Goal: Navigation & Orientation: Find specific page/section

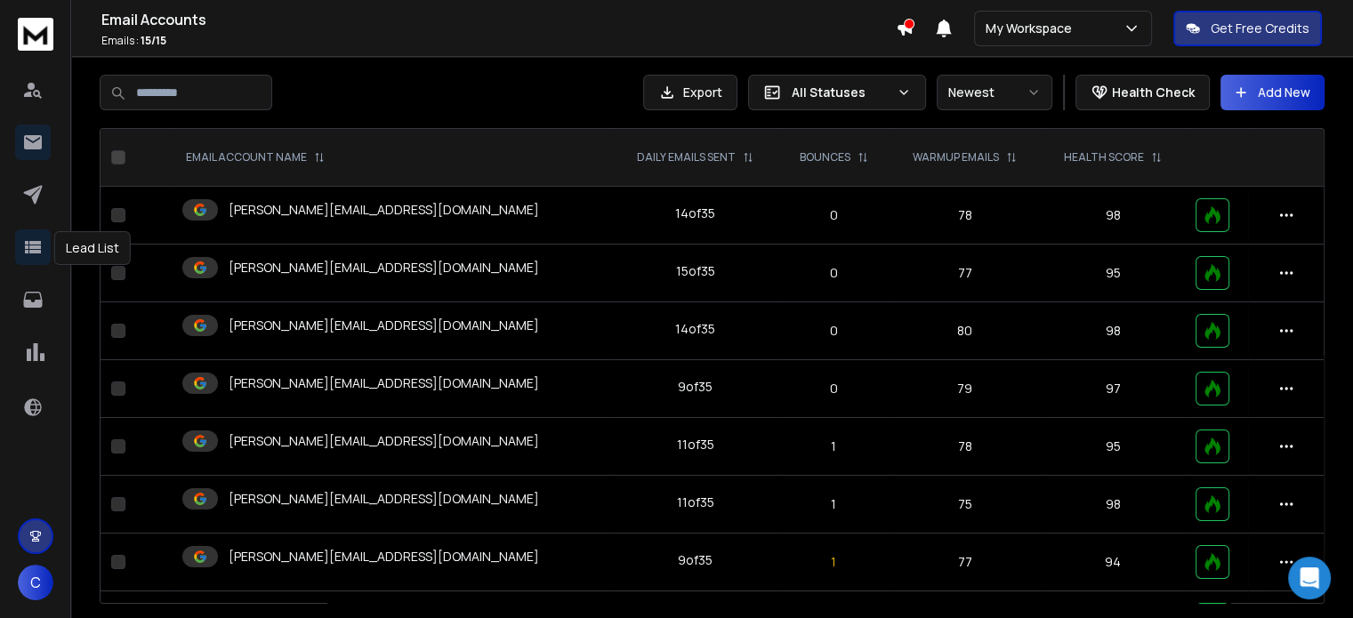
click at [33, 246] on icon at bounding box center [33, 247] width 16 height 12
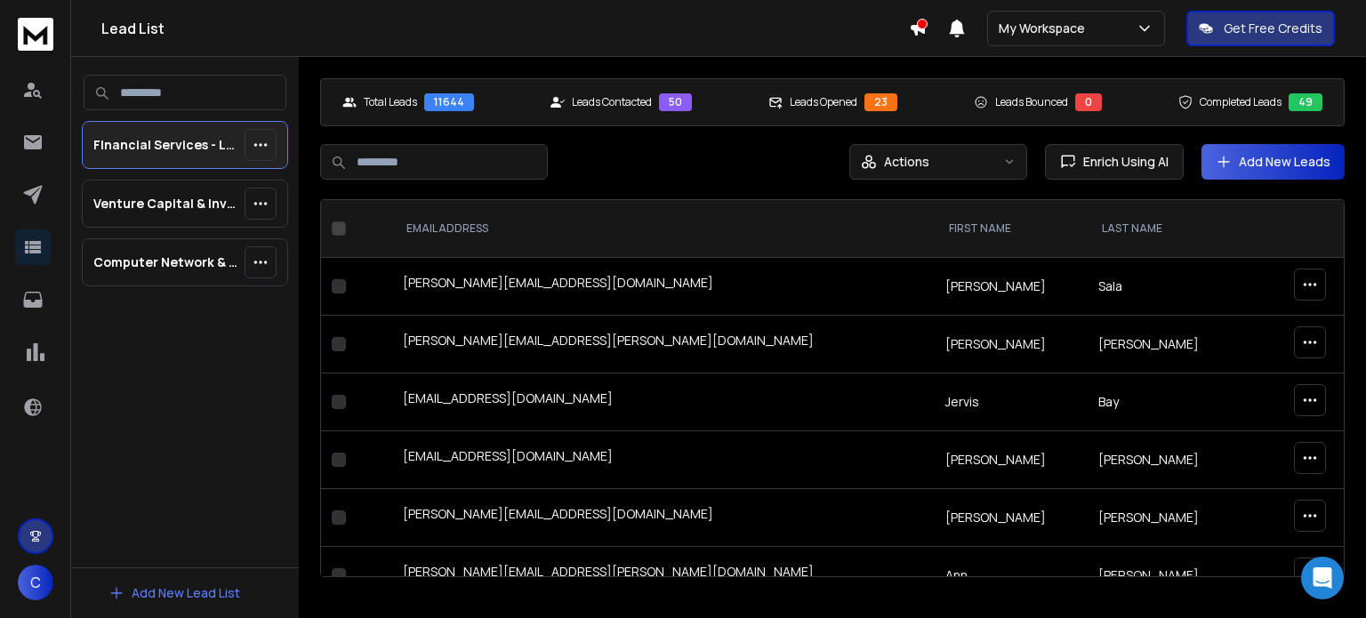
click at [808, 104] on p "Leads Opened" at bounding box center [824, 102] width 68 height 14
click at [33, 252] on icon at bounding box center [33, 247] width 16 height 12
click at [37, 148] on icon at bounding box center [33, 142] width 18 height 14
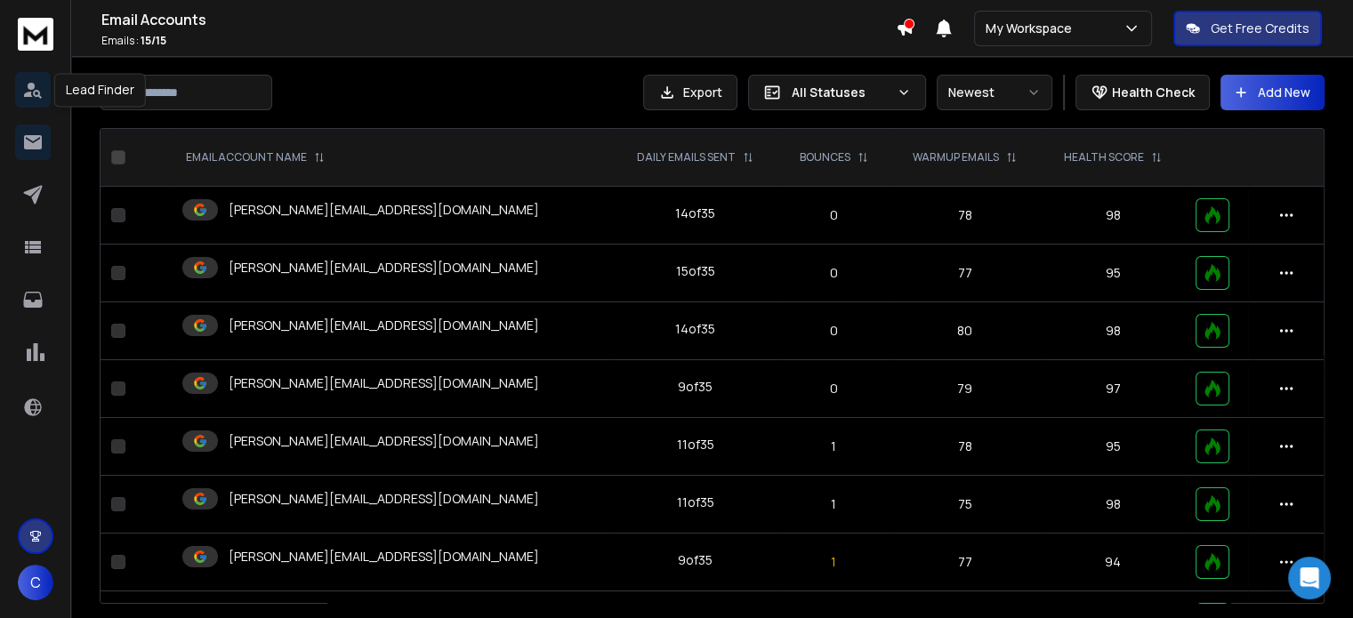
click at [43, 101] on link at bounding box center [33, 90] width 36 height 36
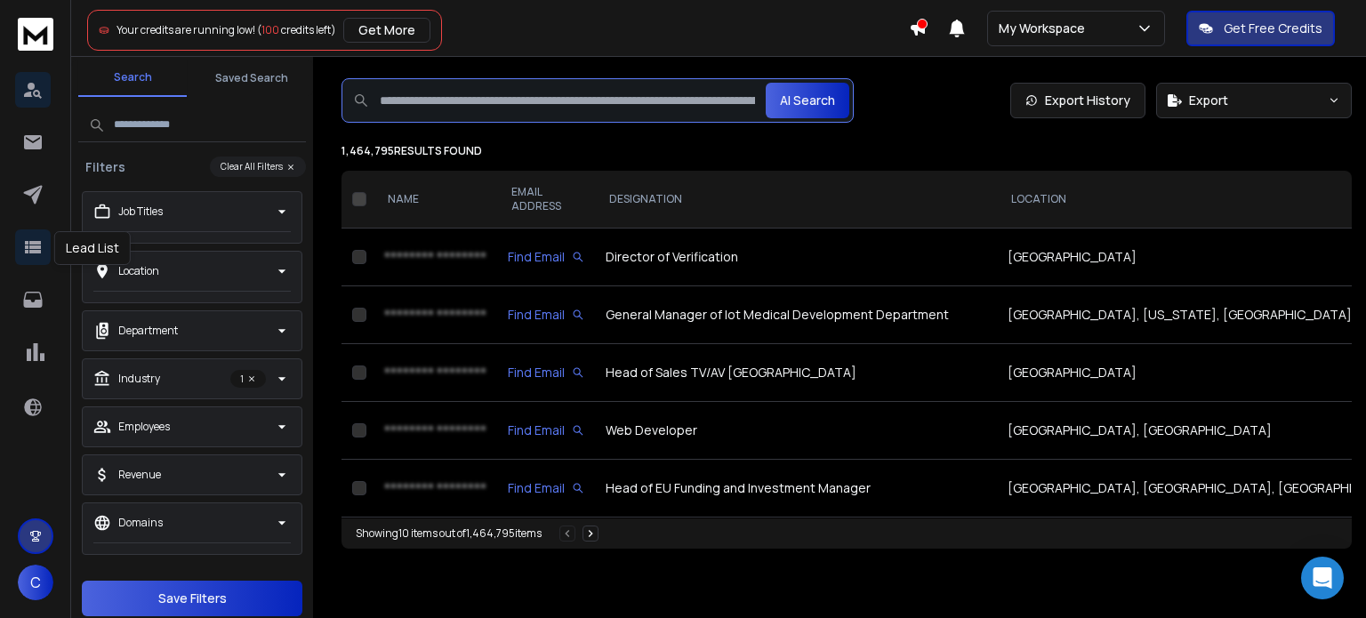
click at [36, 249] on icon at bounding box center [32, 247] width 21 height 21
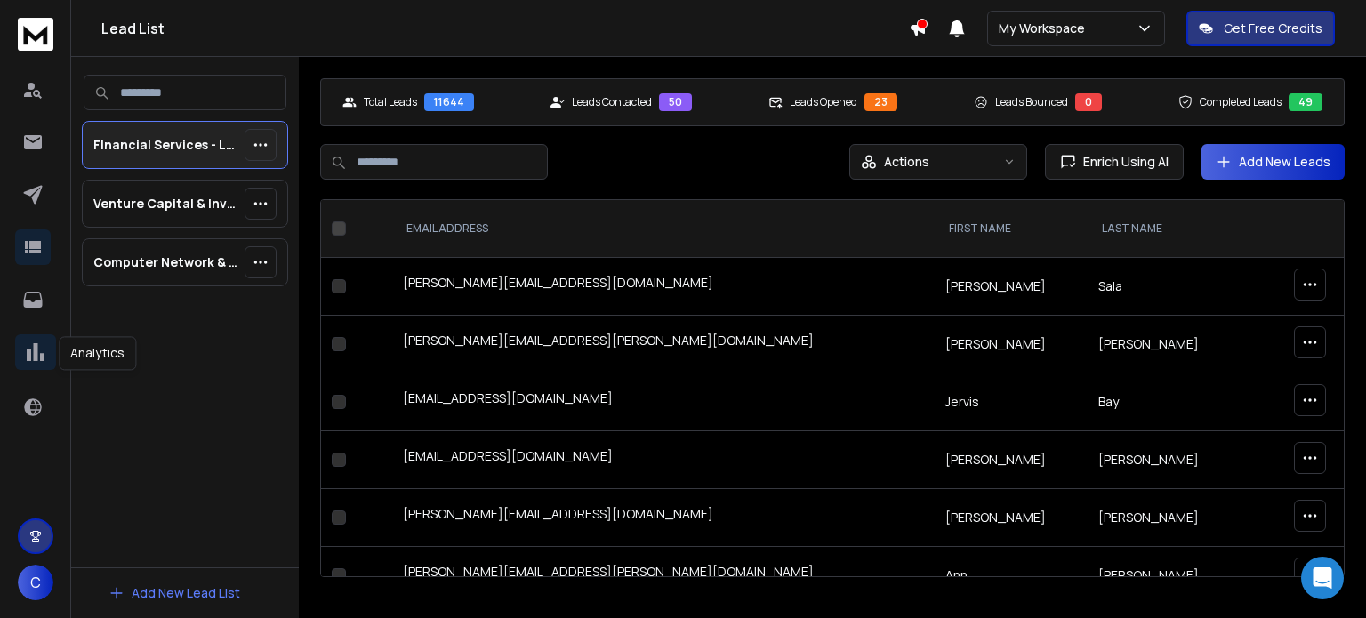
click at [33, 359] on icon at bounding box center [36, 352] width 18 height 18
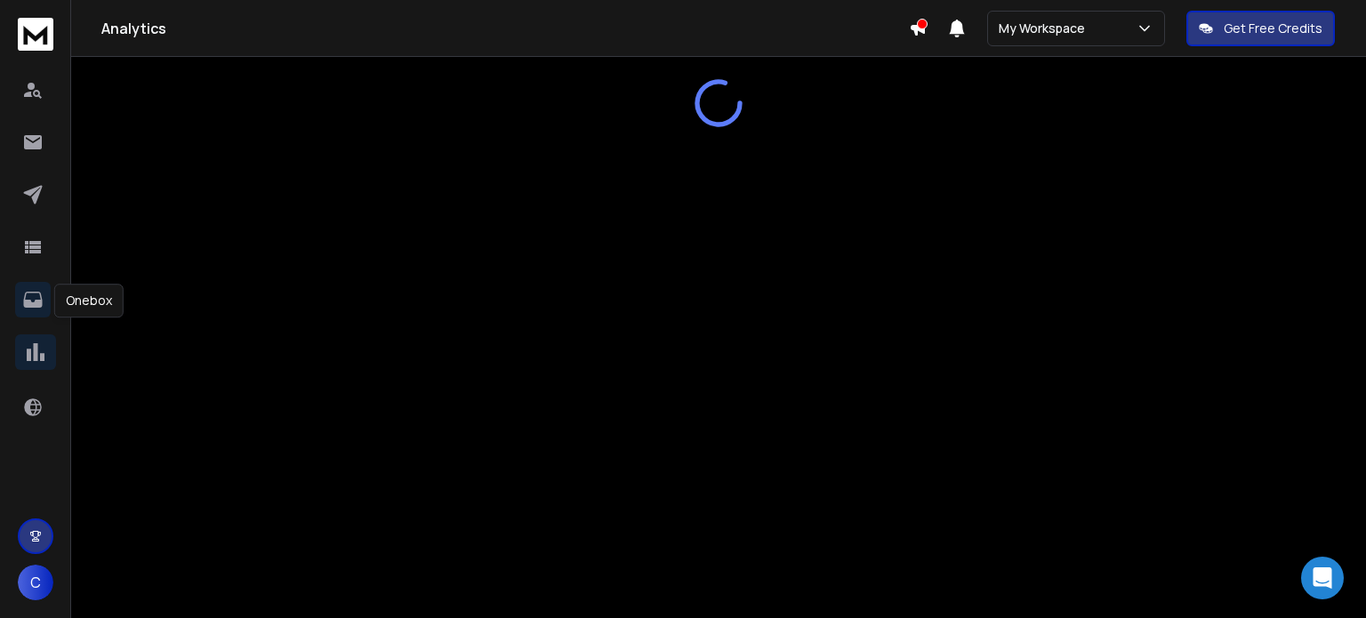
click at [38, 297] on icon at bounding box center [32, 299] width 21 height 21
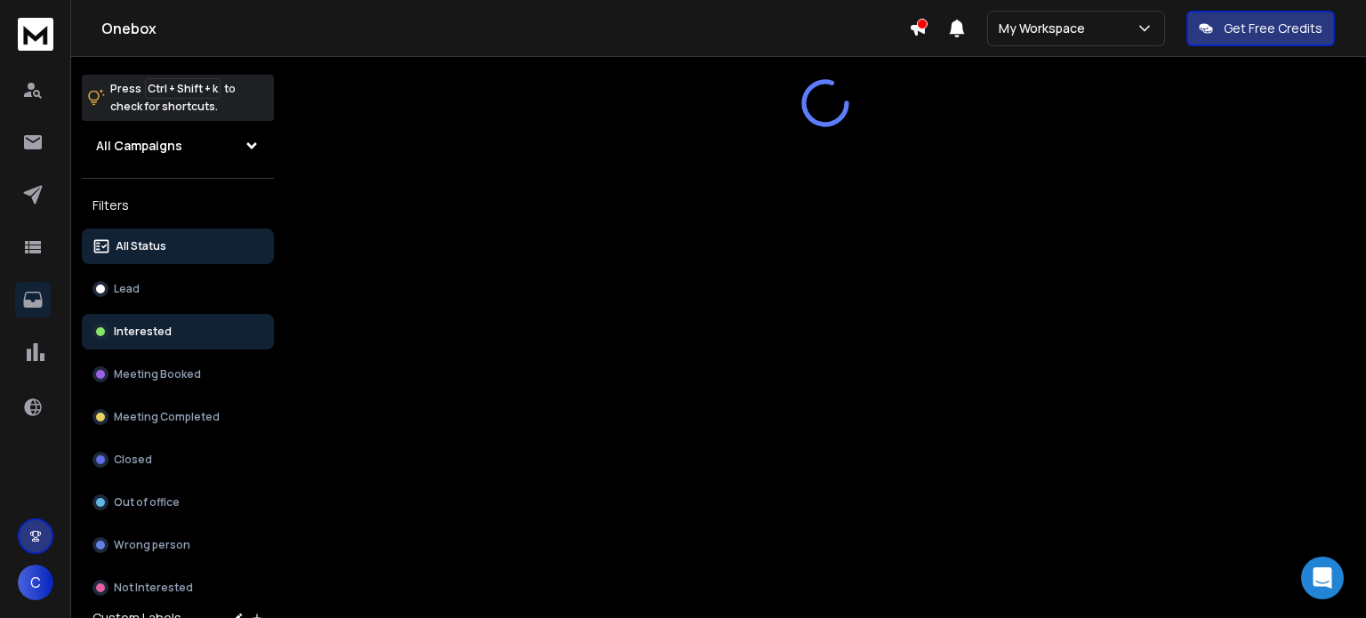
click at [150, 335] on p "Interested" at bounding box center [143, 332] width 58 height 14
